Goal: Task Accomplishment & Management: Manage account settings

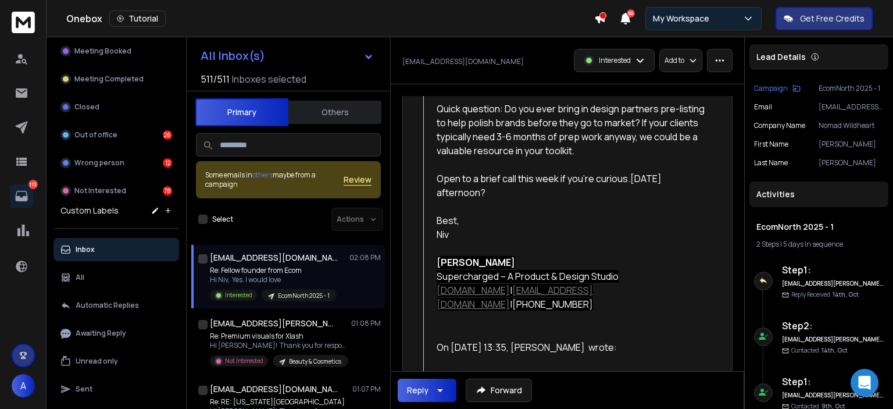
click at [688, 8] on button "My Workspace" at bounding box center [703, 18] width 116 height 23
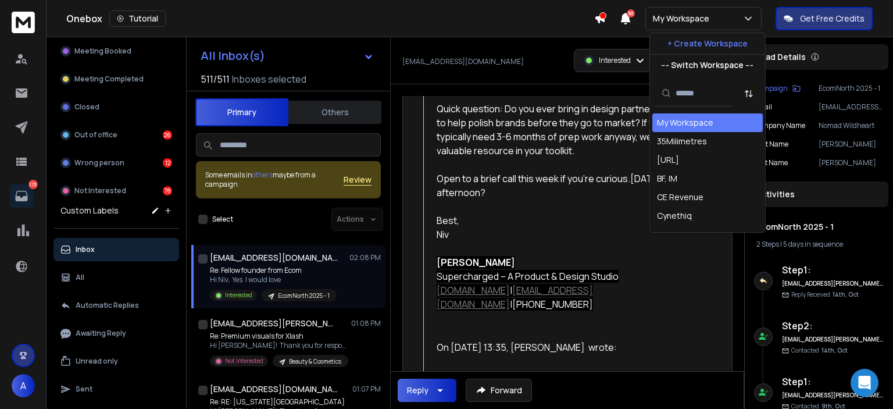
click at [722, 124] on div "My Workspace" at bounding box center [707, 122] width 110 height 19
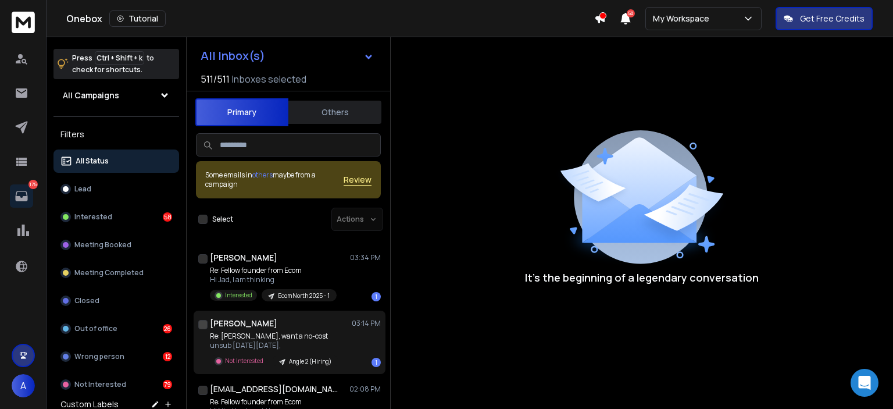
click at [352, 326] on p "03:14 PM" at bounding box center [366, 323] width 29 height 9
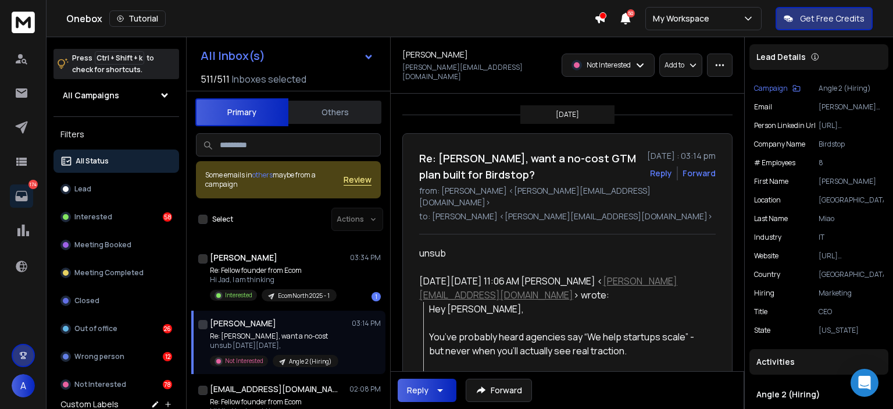
click at [713, 58] on button "button" at bounding box center [720, 64] width 26 height 23
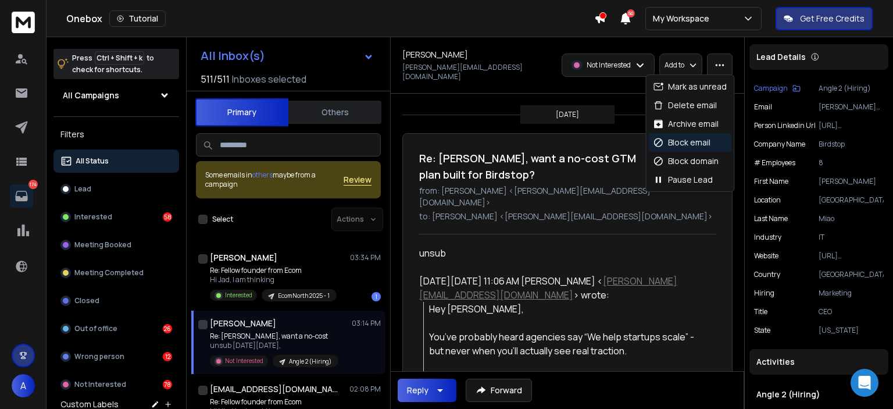
click at [714, 144] on div "Block email" at bounding box center [689, 142] width 83 height 19
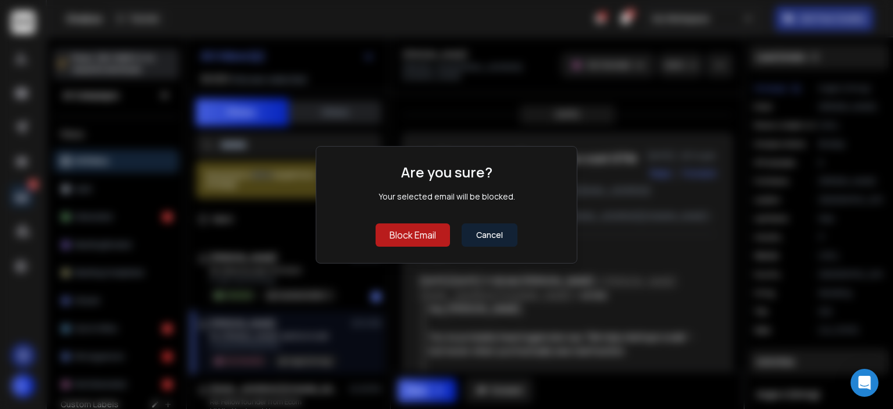
click at [418, 237] on button "Block Email" at bounding box center [412, 234] width 74 height 23
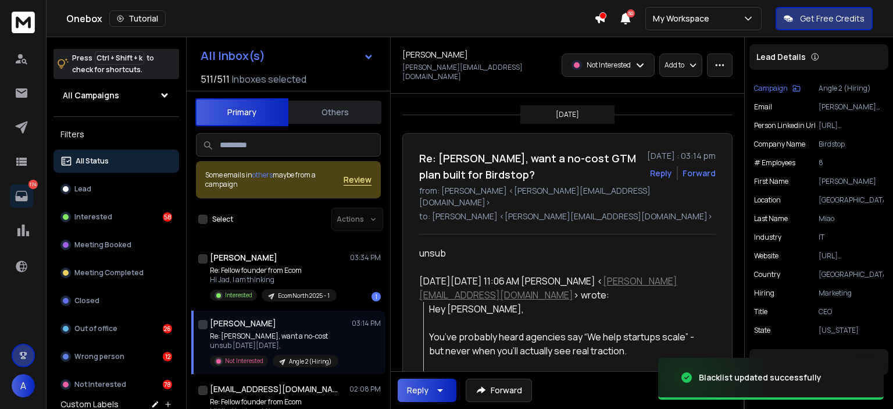
drag, startPoint x: 386, startPoint y: 252, endPoint x: 388, endPoint y: 258, distance: 6.3
click at [388, 258] on div "Jonathan Tse 03:34 PM Re: Fellow founder from Ecom Hi Jad, I am thinking Intere…" at bounding box center [288, 393] width 203 height 302
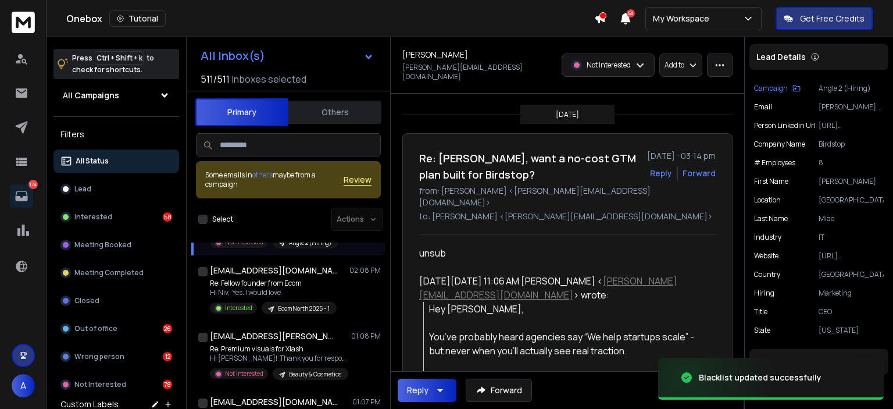
scroll to position [145, 0]
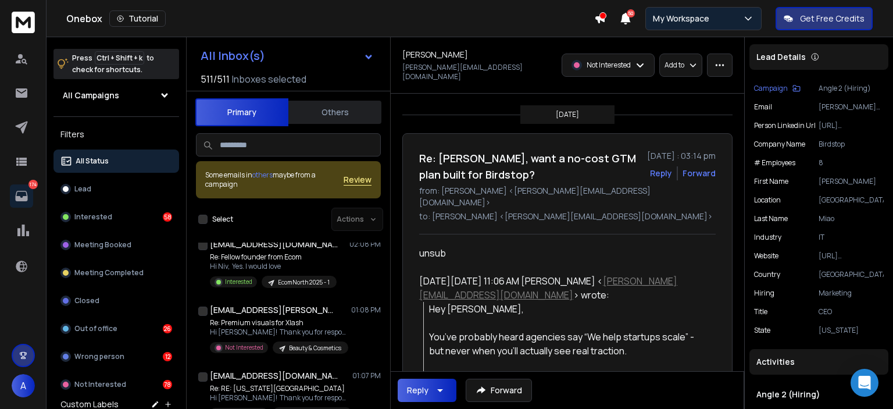
click at [677, 18] on p "My Workspace" at bounding box center [683, 19] width 61 height 12
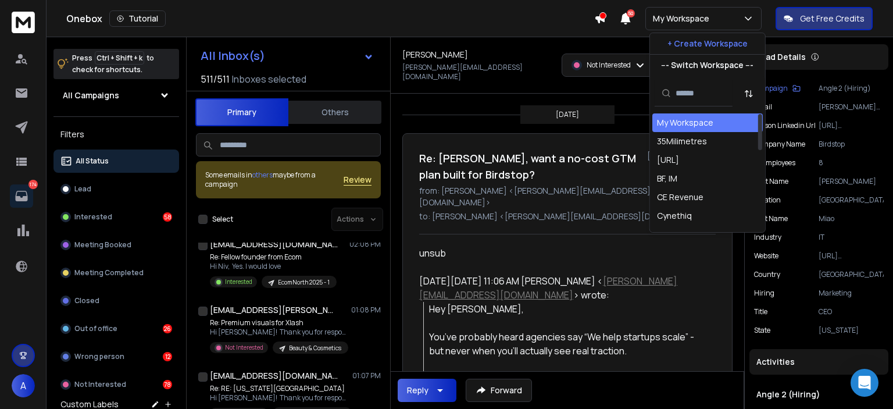
click at [670, 126] on div "My Workspace" at bounding box center [685, 123] width 56 height 12
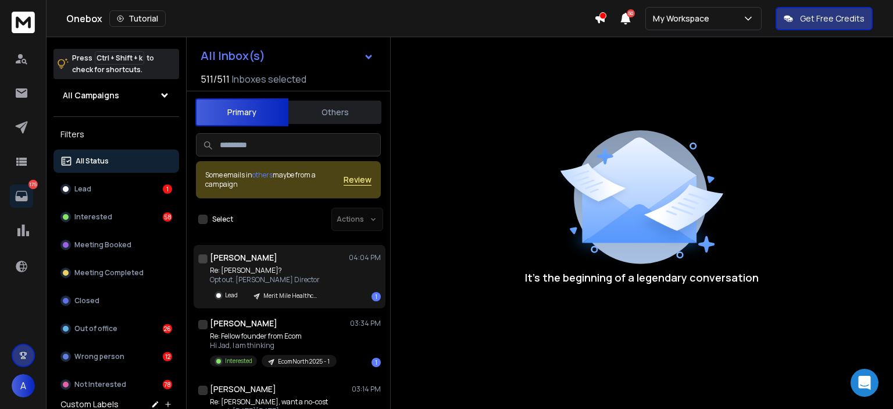
click at [302, 271] on p "Re: [PERSON_NAME]?" at bounding box center [268, 270] width 116 height 9
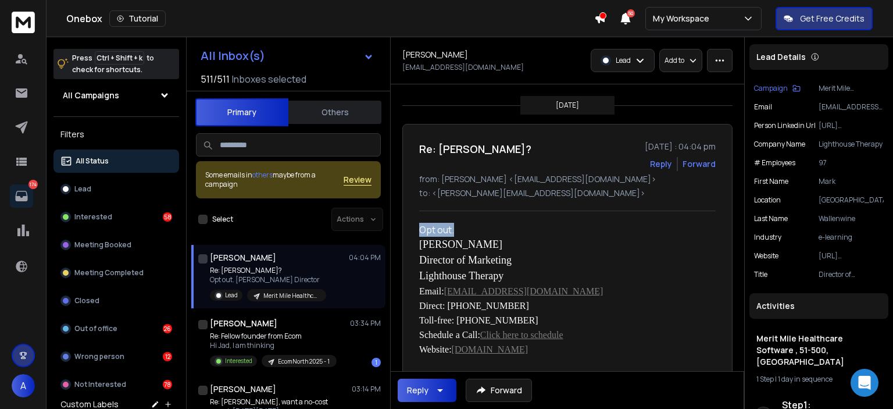
drag, startPoint x: 418, startPoint y: 229, endPoint x: 453, endPoint y: 232, distance: 35.0
click at [629, 63] on p "Lead" at bounding box center [623, 60] width 15 height 9
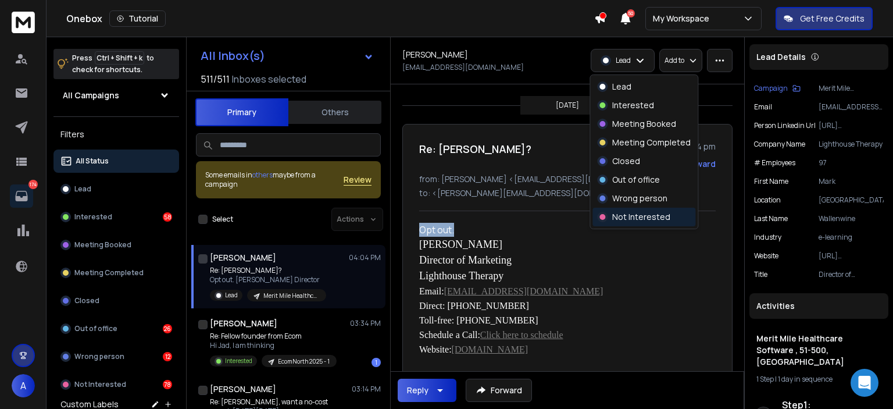
click at [639, 214] on p "Not Interested" at bounding box center [641, 217] width 58 height 12
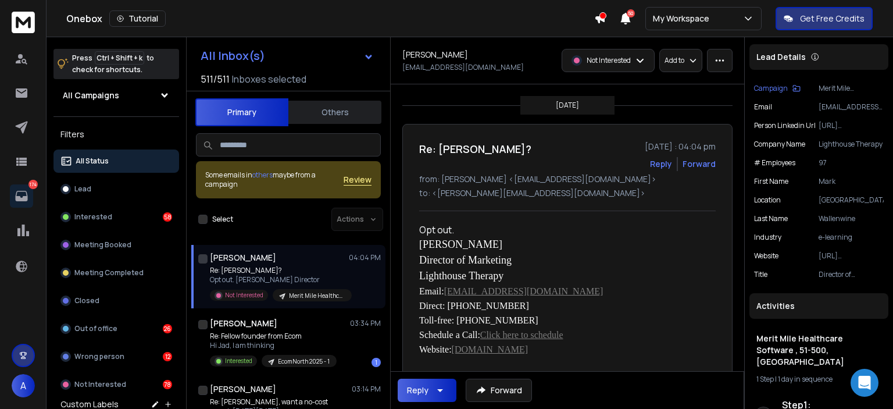
click at [535, 174] on p "from: Mark Wallenwine <mark@lighthouse-therapy.com>" at bounding box center [567, 179] width 296 height 12
click at [833, 257] on p "https://lighthouse-therapy.com" at bounding box center [850, 255] width 65 height 9
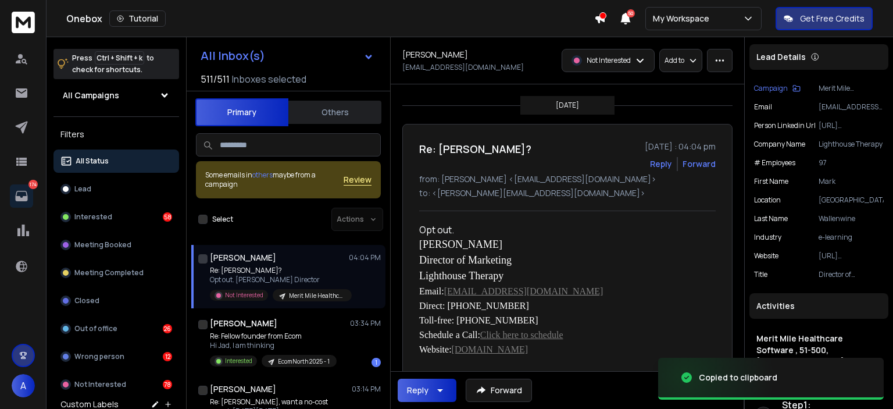
click at [716, 58] on icon "button" at bounding box center [719, 60] width 10 height 10
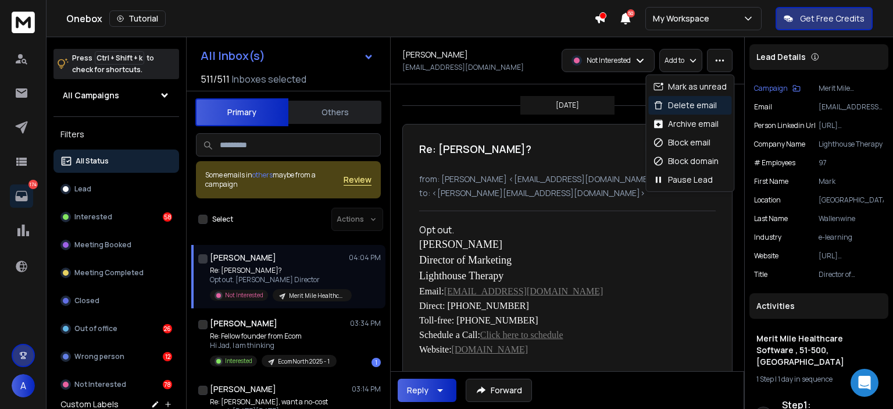
click at [686, 104] on div "Delete email" at bounding box center [685, 105] width 64 height 12
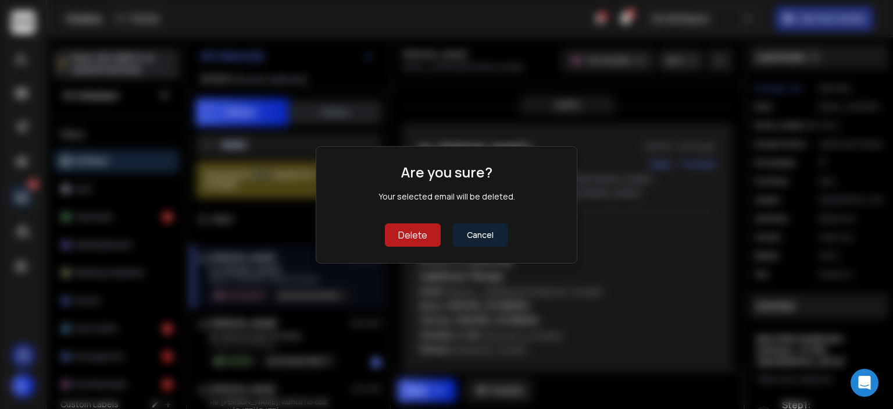
click at [423, 233] on button "Delete" at bounding box center [413, 234] width 56 height 23
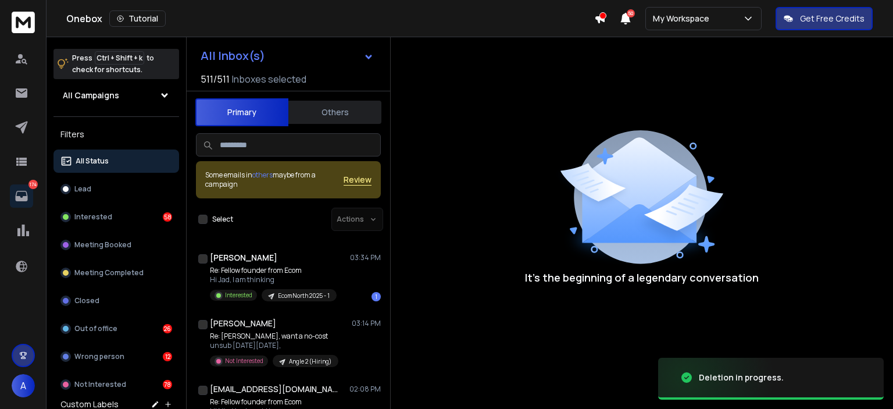
scroll to position [101, 0]
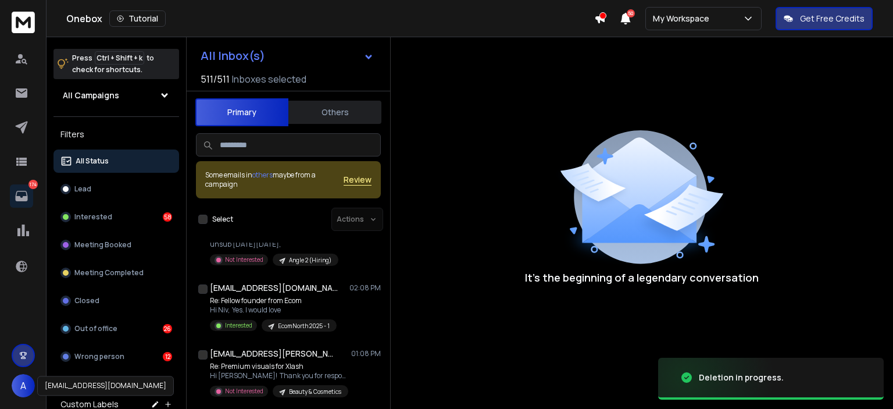
click at [23, 381] on span "A" at bounding box center [23, 385] width 23 height 23
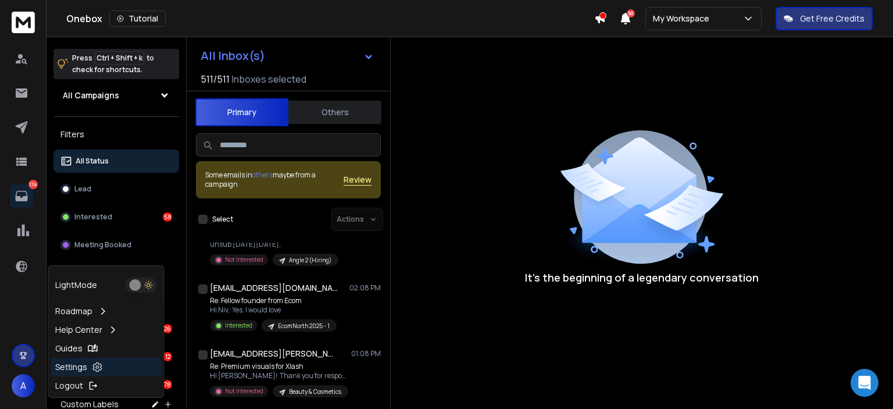
click at [79, 368] on p "Settings" at bounding box center [71, 367] width 32 height 12
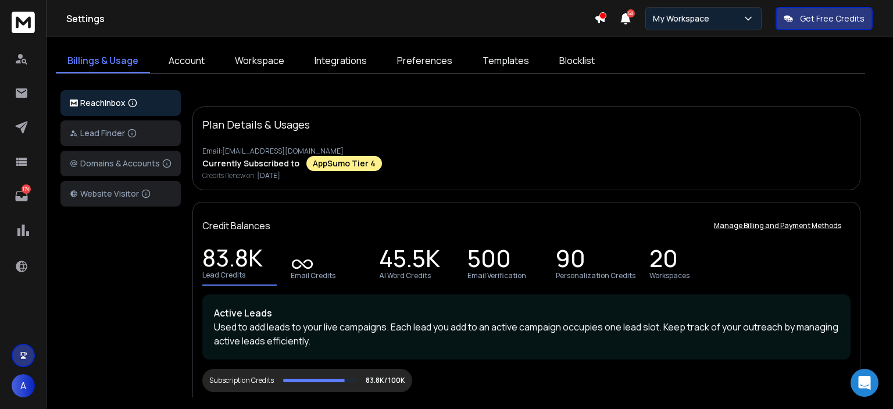
click at [713, 16] on p "My Workspace" at bounding box center [683, 19] width 61 height 12
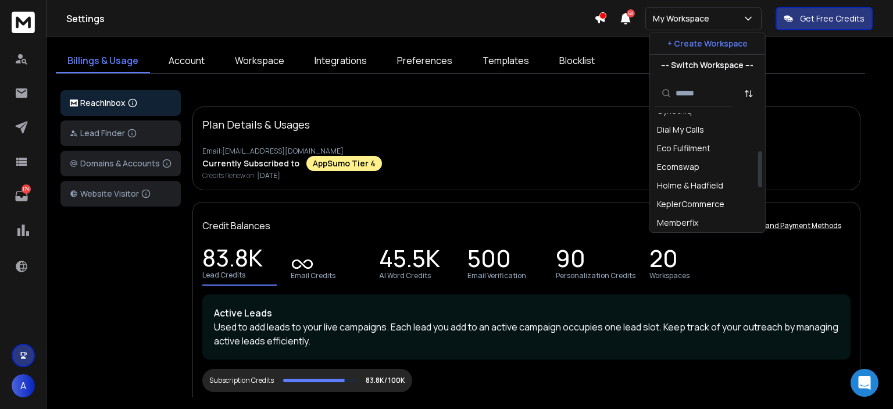
scroll to position [123, 0]
drag, startPoint x: 762, startPoint y: 136, endPoint x: 763, endPoint y: 156, distance: 19.8
click at [762, 156] on div at bounding box center [760, 170] width 4 height 36
click at [718, 122] on div "Eco Fulfilment" at bounding box center [707, 129] width 110 height 19
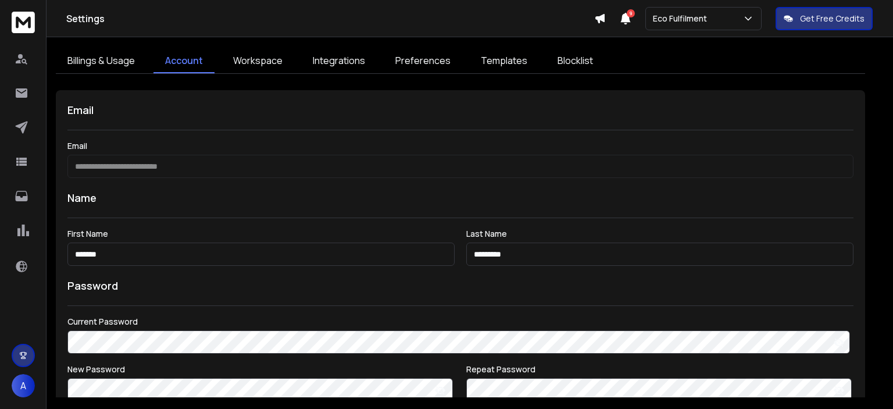
click at [261, 67] on link "Workspace" at bounding box center [257, 61] width 73 height 24
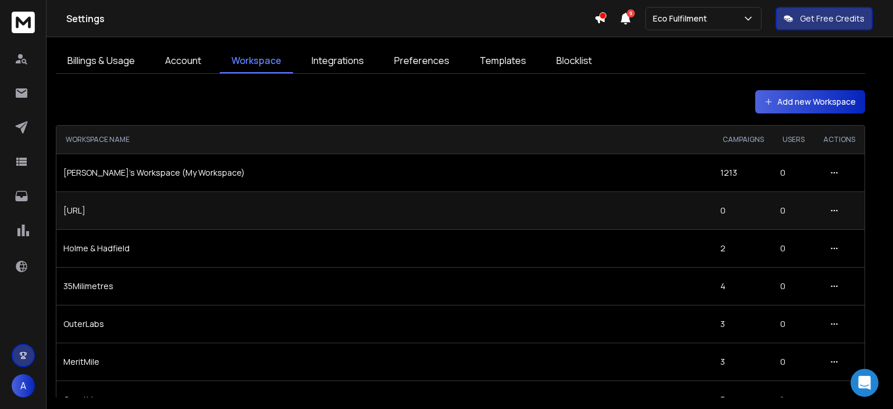
scroll to position [194, 0]
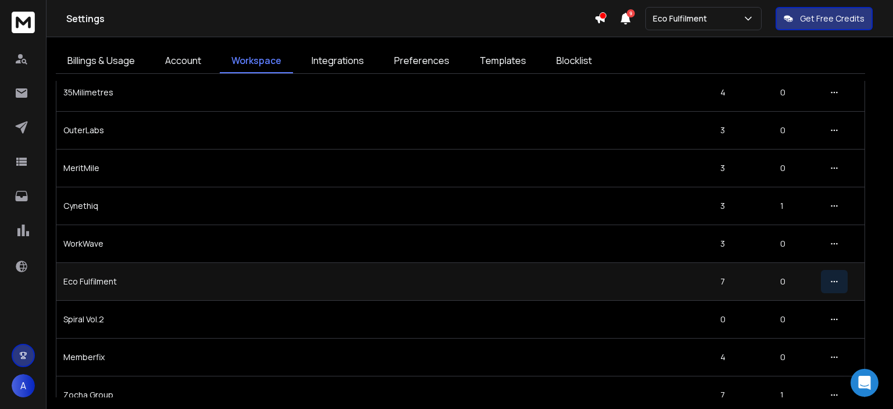
click at [835, 280] on icon "button" at bounding box center [834, 281] width 8 height 8
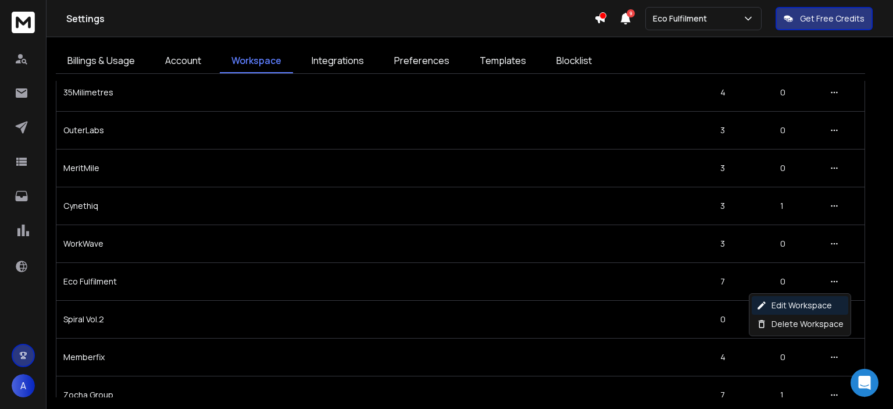
click at [832, 304] on div "Edit Workspace" at bounding box center [800, 305] width 96 height 19
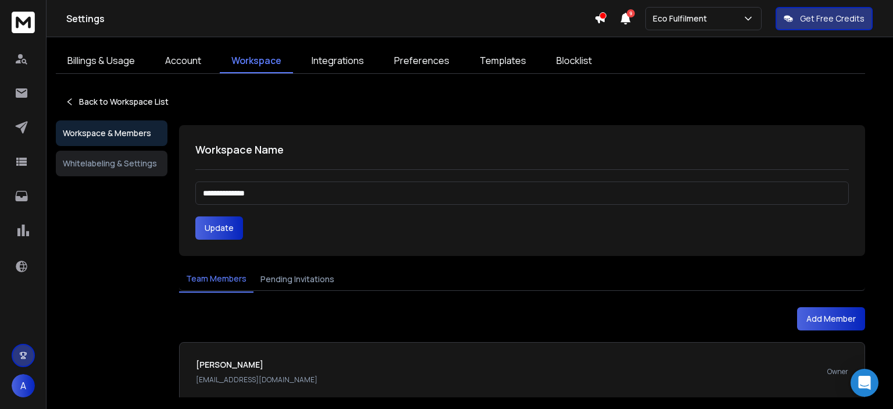
click at [289, 190] on input "**********" at bounding box center [521, 192] width 653 height 23
type input "**********"
click at [219, 228] on button "Update" at bounding box center [219, 227] width 48 height 23
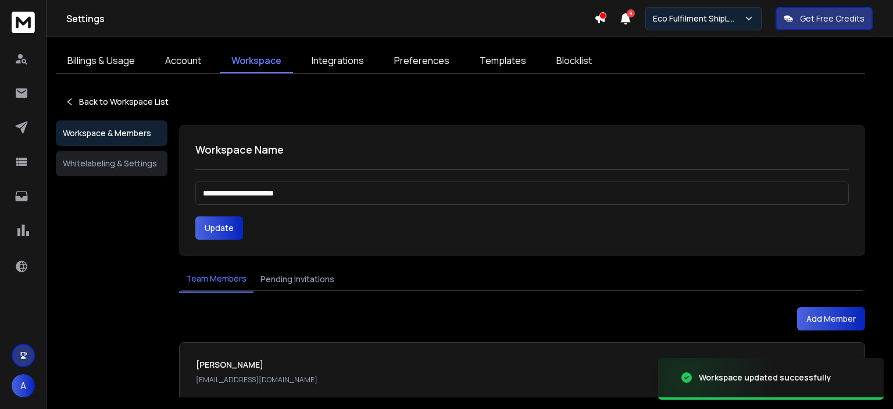
click at [718, 22] on p "Eco Fulfilment ShipLogix" at bounding box center [698, 19] width 91 height 12
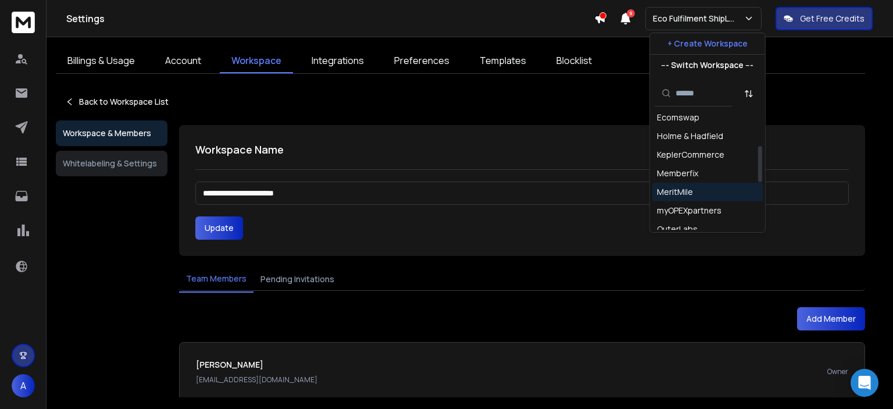
scroll to position [103, 0]
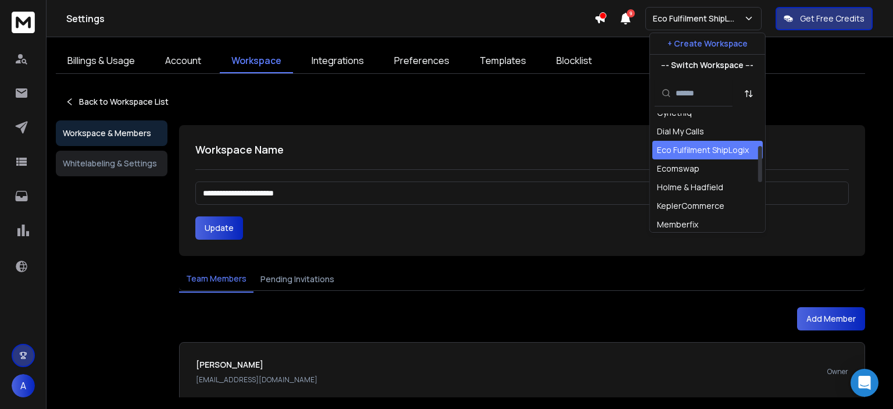
drag, startPoint x: 762, startPoint y: 184, endPoint x: 760, endPoint y: 163, distance: 21.0
click at [760, 163] on div at bounding box center [760, 171] width 6 height 116
click at [744, 149] on div "Eco Fulfilment ShipLogix" at bounding box center [703, 150] width 92 height 12
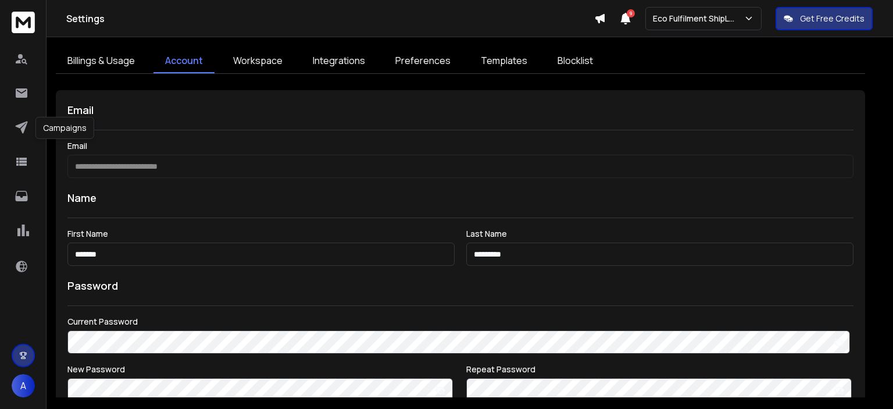
click at [23, 122] on icon at bounding box center [22, 127] width 14 height 14
